Goal: Task Accomplishment & Management: Manage account settings

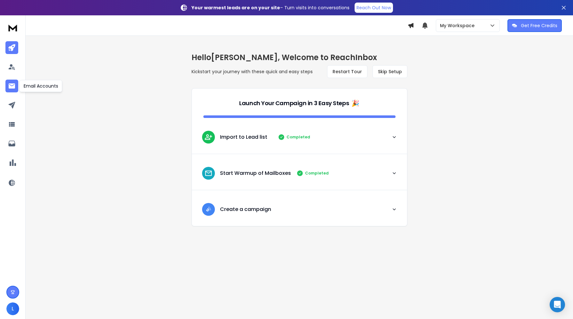
click at [7, 83] on link at bounding box center [11, 86] width 13 height 13
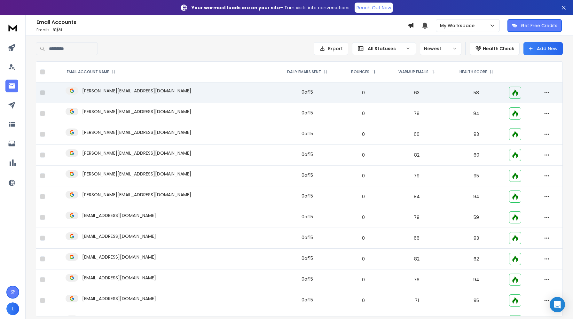
click at [513, 92] on icon at bounding box center [515, 93] width 5 height 6
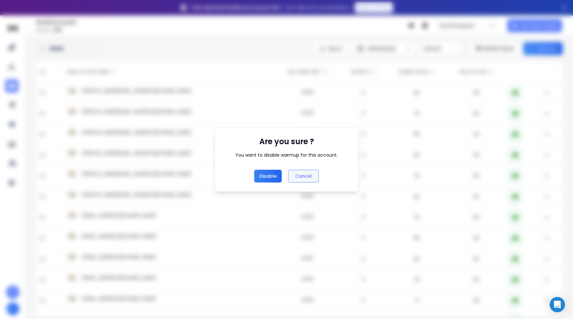
click at [313, 178] on button "Cancel" at bounding box center [303, 176] width 31 height 13
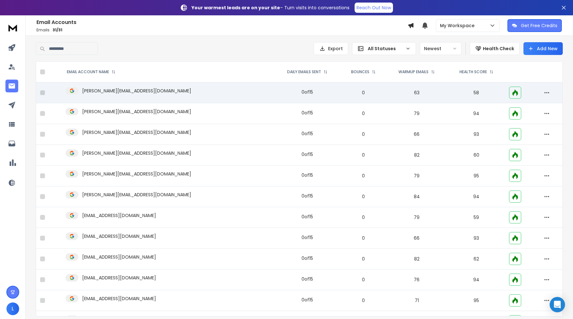
click at [547, 95] on icon at bounding box center [547, 93] width 6 height 6
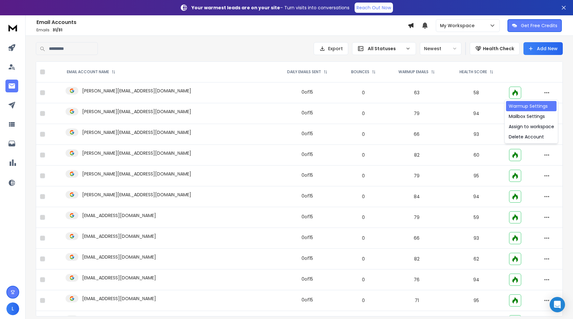
click at [528, 105] on div "Warmup Settings" at bounding box center [531, 106] width 51 height 10
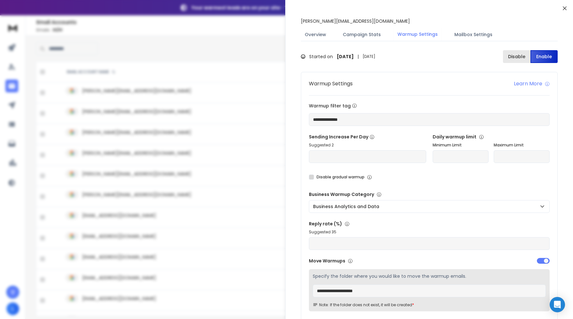
click at [565, 8] on icon "button" at bounding box center [565, 8] width 6 height 6
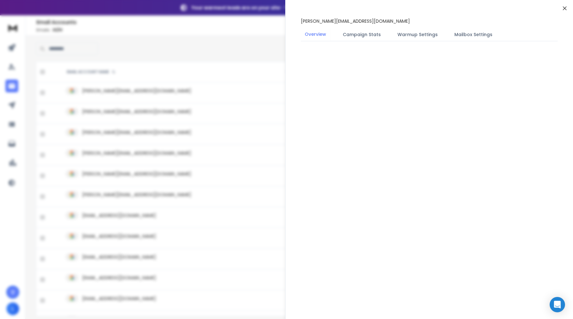
click at [565, 8] on div "[PERSON_NAME][EMAIL_ADDRESS][DOMAIN_NAME] Overview Campaign Stats Warmup Settin…" at bounding box center [429, 32] width 272 height 49
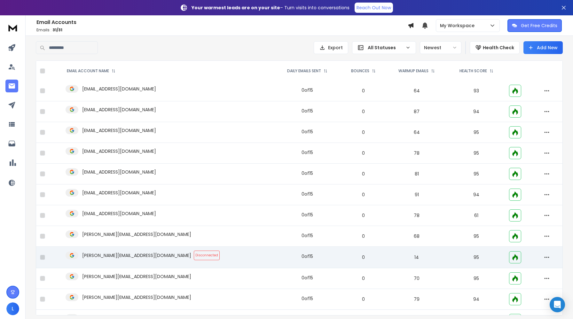
scroll to position [4, 0]
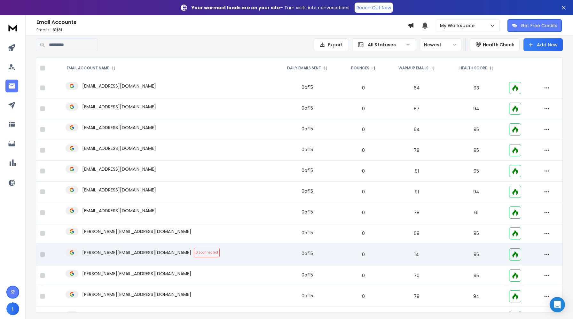
click at [544, 254] on icon at bounding box center [547, 255] width 6 height 6
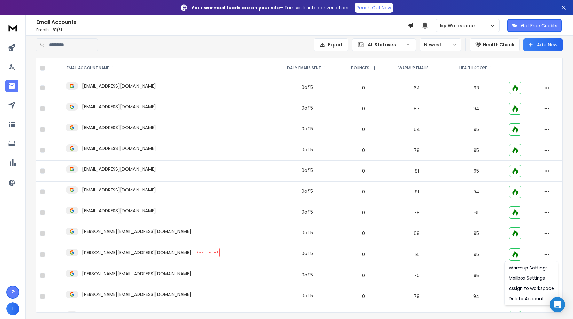
click at [562, 10] on icon at bounding box center [564, 8] width 6 height 6
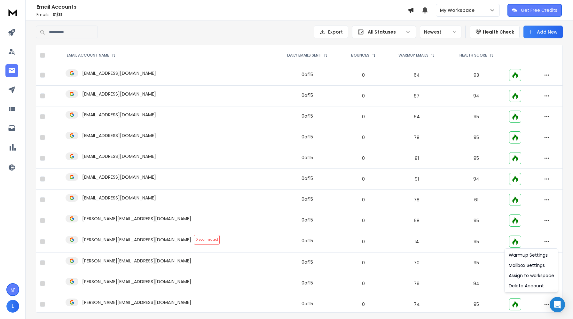
scroll to position [1, 0]
click at [10, 90] on icon at bounding box center [12, 90] width 8 height 8
